Goal: Task Accomplishment & Management: Manage account settings

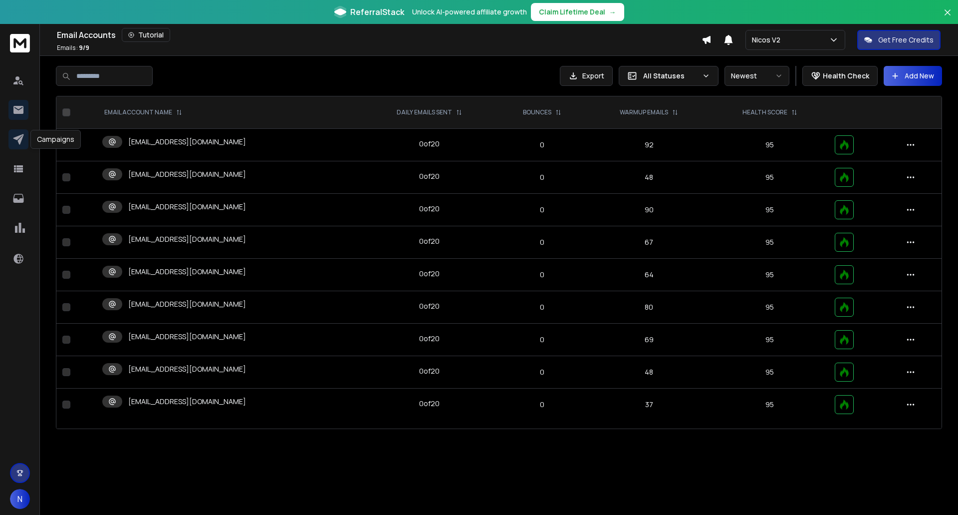
click at [21, 144] on icon at bounding box center [18, 139] width 12 height 12
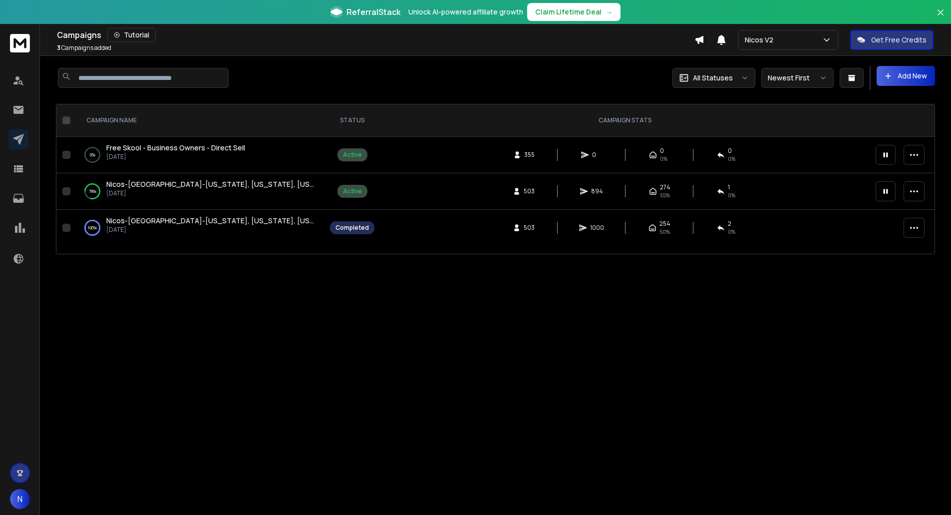
click at [160, 153] on p "[DATE]" at bounding box center [175, 157] width 139 height 8
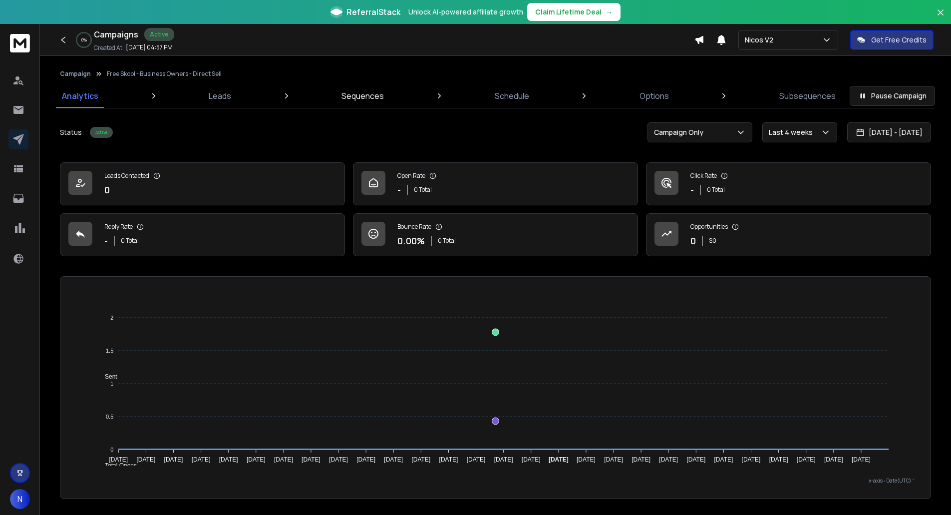
click at [359, 94] on p "Sequences" at bounding box center [362, 96] width 42 height 12
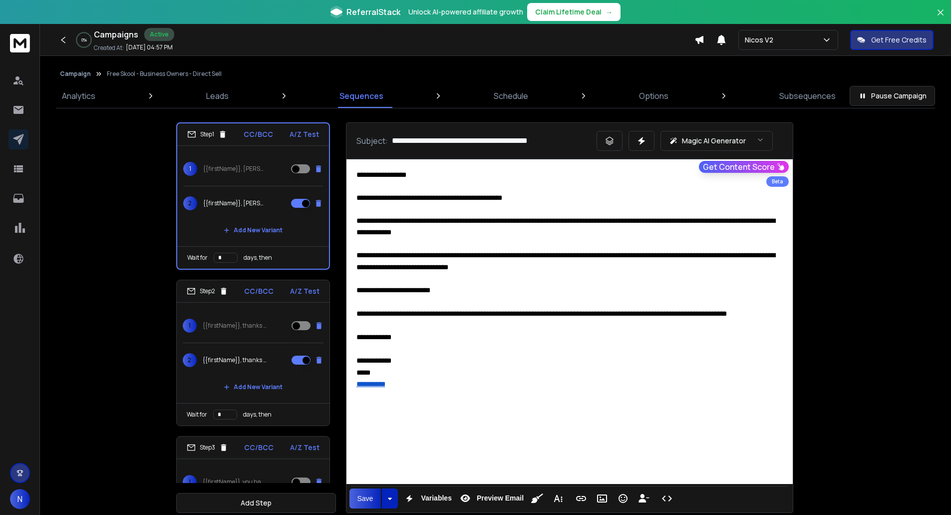
click at [244, 325] on p "{{firstName}}, thanks for joining our Skool, this is for you!" at bounding box center [235, 325] width 64 height 8
type input "**********"
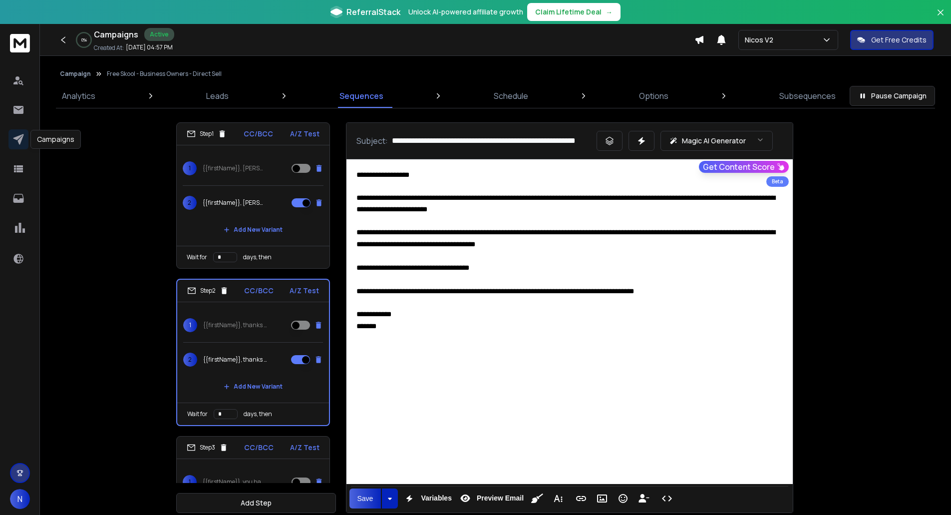
click at [18, 140] on icon at bounding box center [18, 139] width 10 height 10
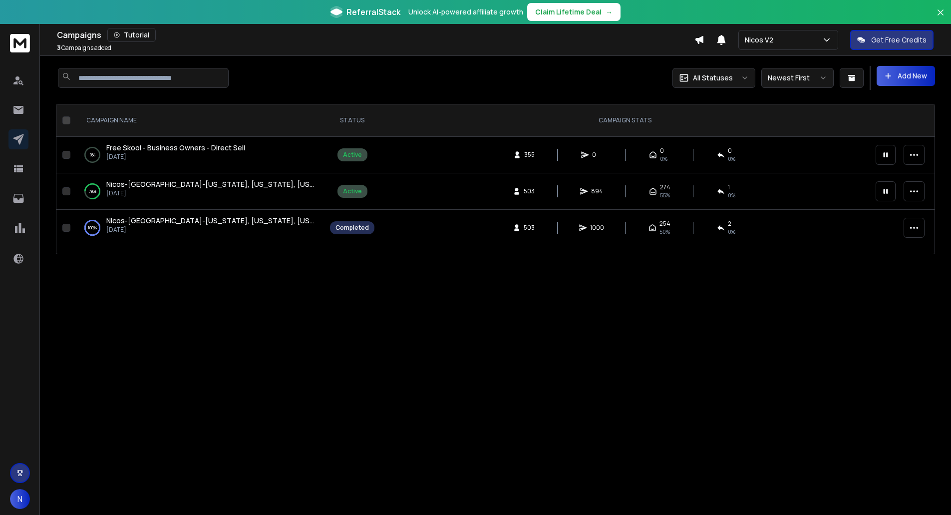
click at [153, 188] on span "Nicos-[GEOGRAPHIC_DATA]-[US_STATE], [US_STATE], [US_STATE], [US_STATE] Leads [D…" at bounding box center [269, 183] width 326 height 9
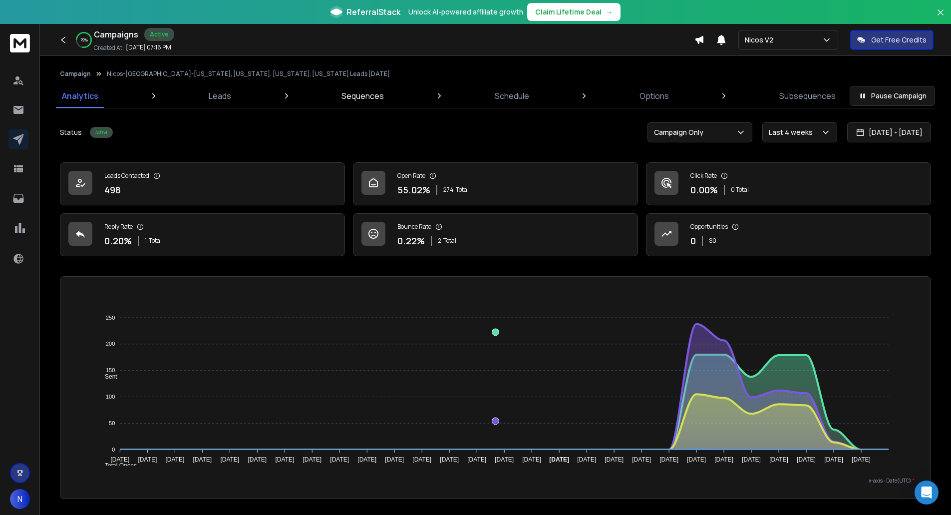
click at [368, 94] on p "Sequences" at bounding box center [362, 96] width 42 height 12
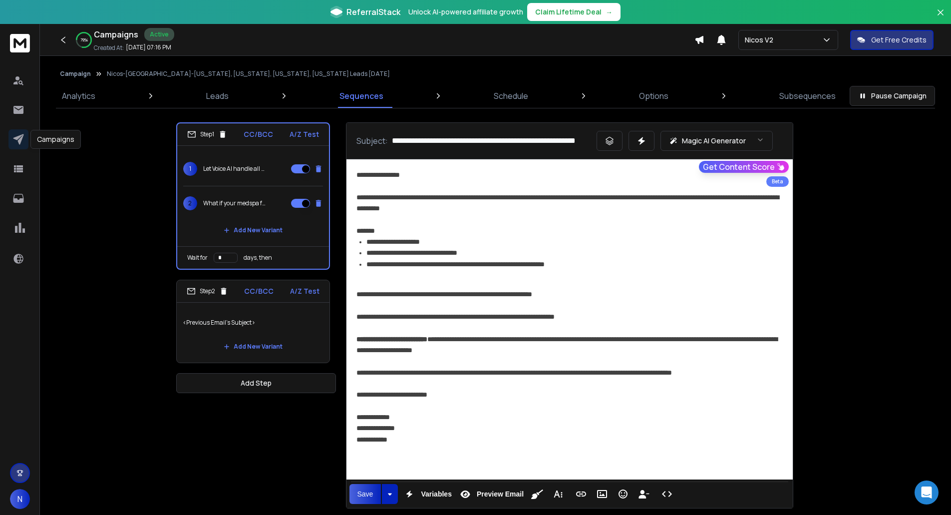
click at [18, 138] on icon at bounding box center [18, 139] width 10 height 10
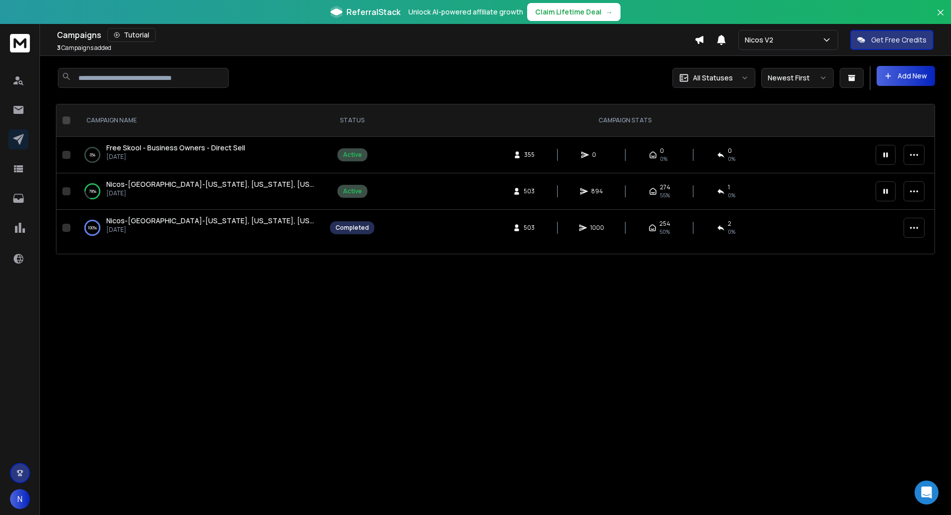
click at [142, 151] on span "Free Skool - Business Owners - Direct Sell" at bounding box center [175, 147] width 139 height 9
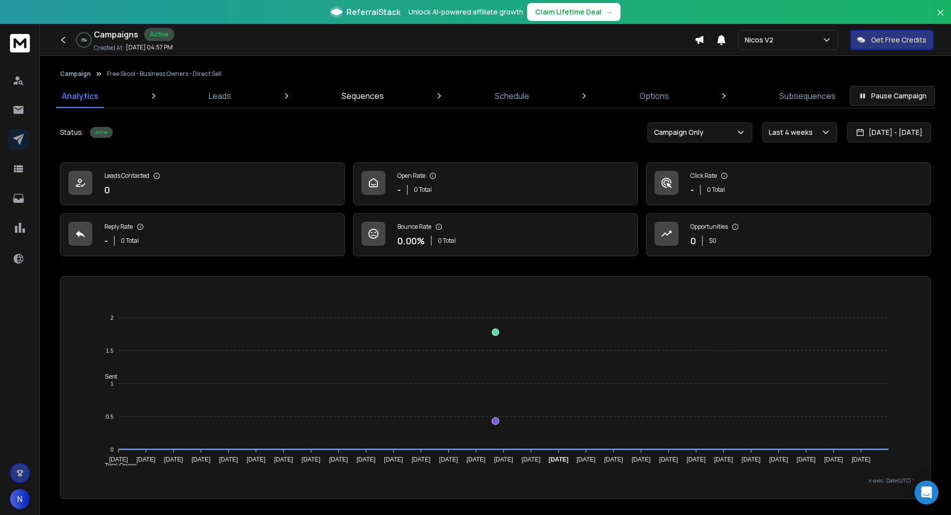
click at [363, 98] on p "Sequences" at bounding box center [362, 96] width 42 height 12
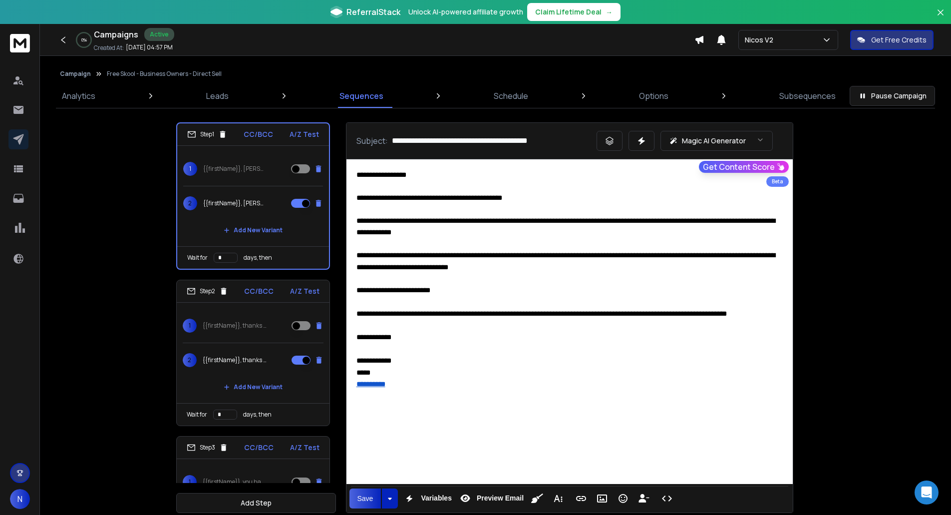
click at [228, 291] on icon at bounding box center [223, 291] width 9 height 9
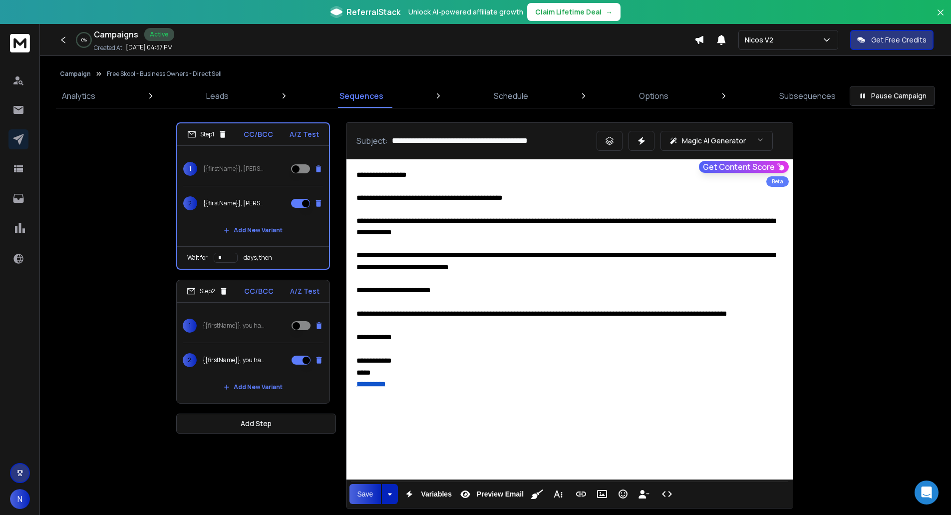
click at [202, 298] on div "Step 2 CC/BCC A/Z Test" at bounding box center [253, 291] width 153 height 22
type input "**********"
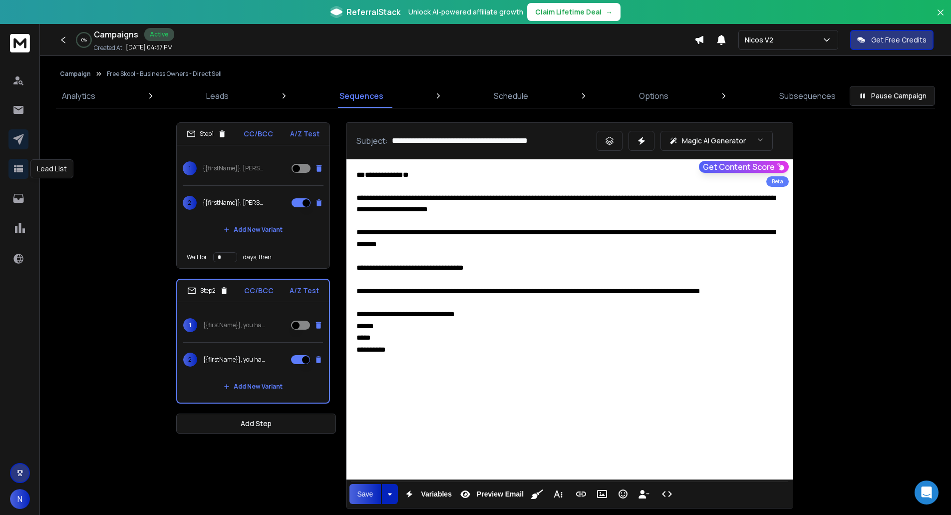
click at [22, 167] on icon at bounding box center [18, 168] width 9 height 7
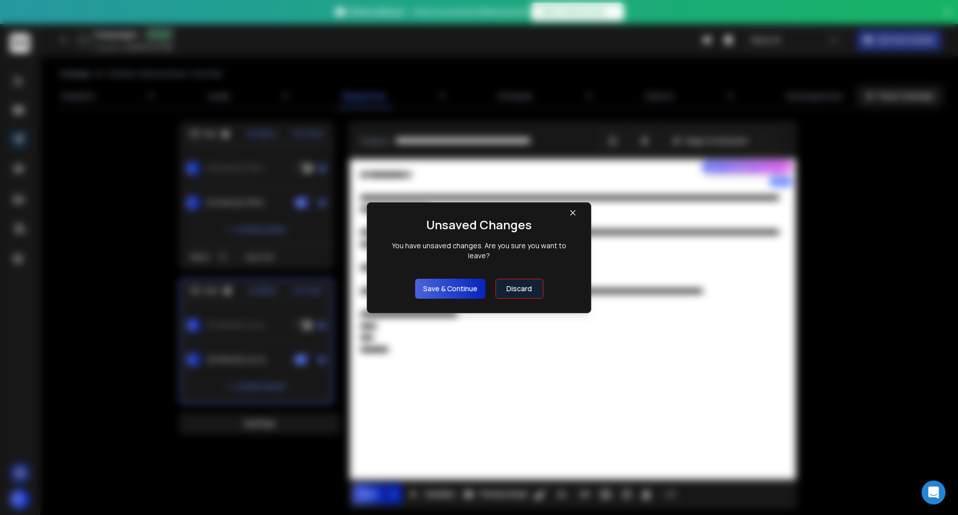
click at [465, 284] on button "Save & Continue" at bounding box center [450, 289] width 70 height 20
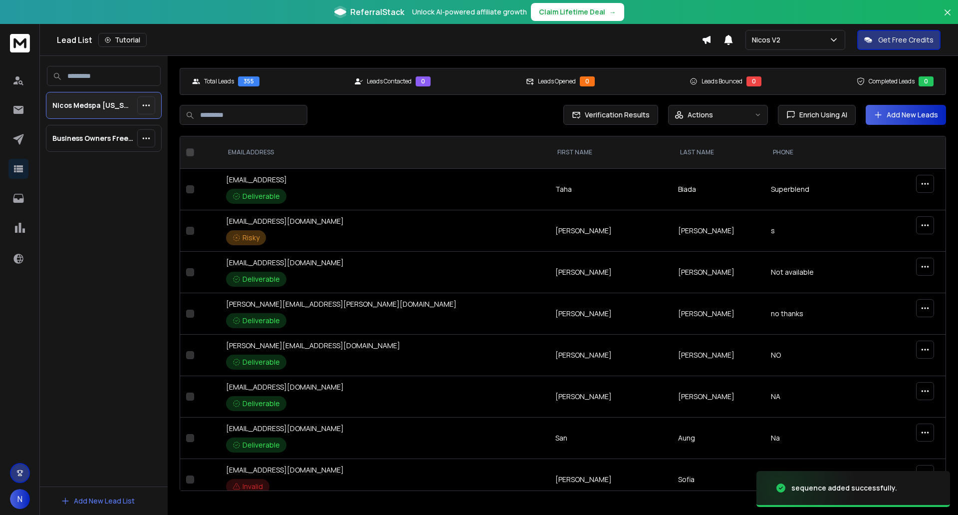
click at [121, 137] on p "Business Owners Free Skool" at bounding box center [92, 138] width 81 height 10
